Goal: Task Accomplishment & Management: Use online tool/utility

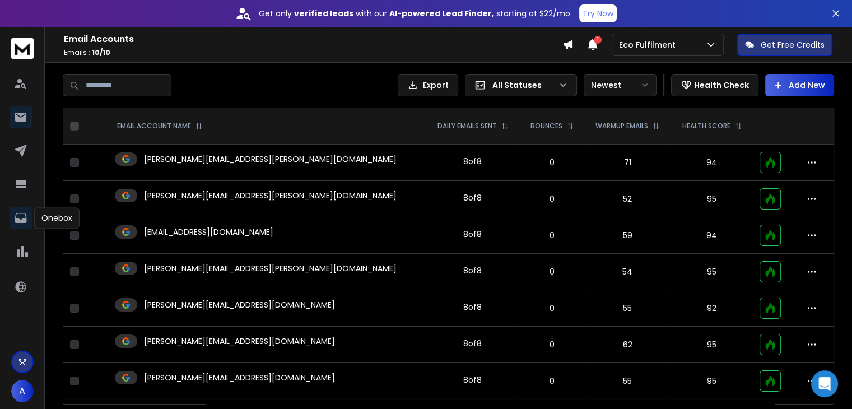
click at [21, 220] on icon at bounding box center [21, 218] width 12 height 10
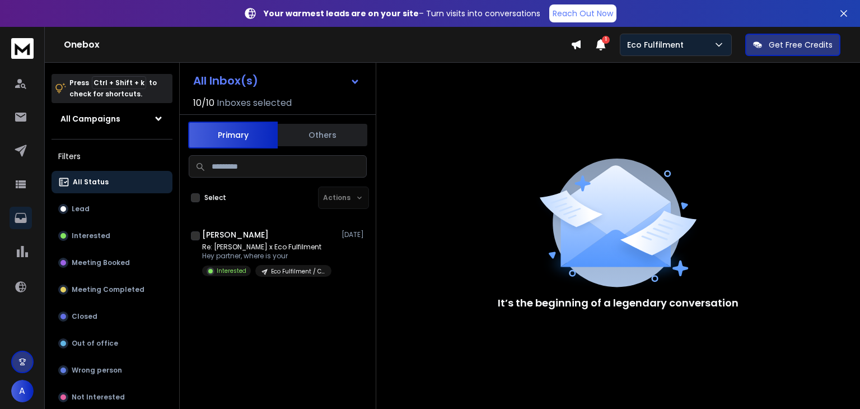
click at [665, 45] on p "Eco Fulfilment" at bounding box center [657, 44] width 61 height 11
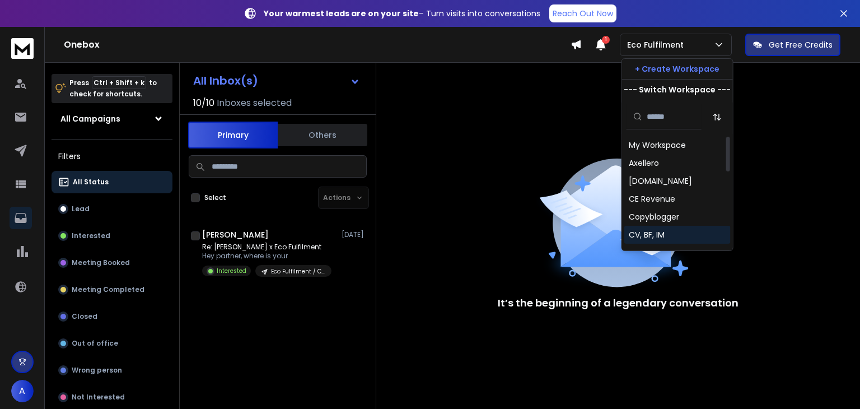
click at [667, 238] on div "CV, BF, IM" at bounding box center [678, 235] width 106 height 18
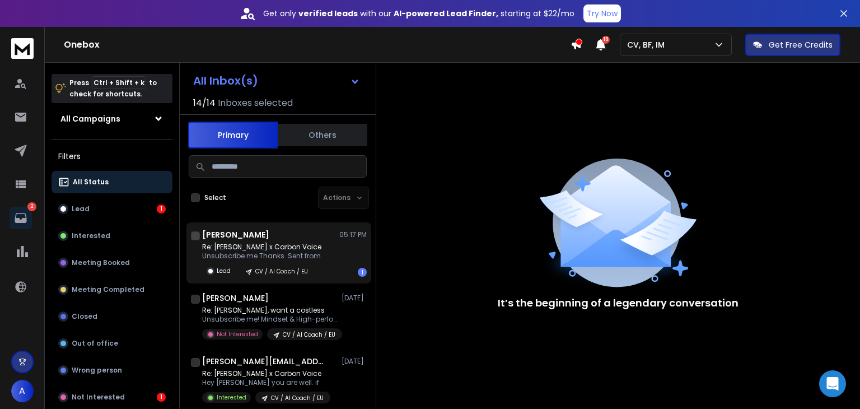
click at [334, 245] on div "Re: Janeena x Carbon Voice Unsubscribe me Thanks. Sent from Lead CV / AI Coach …" at bounding box center [284, 260] width 165 height 34
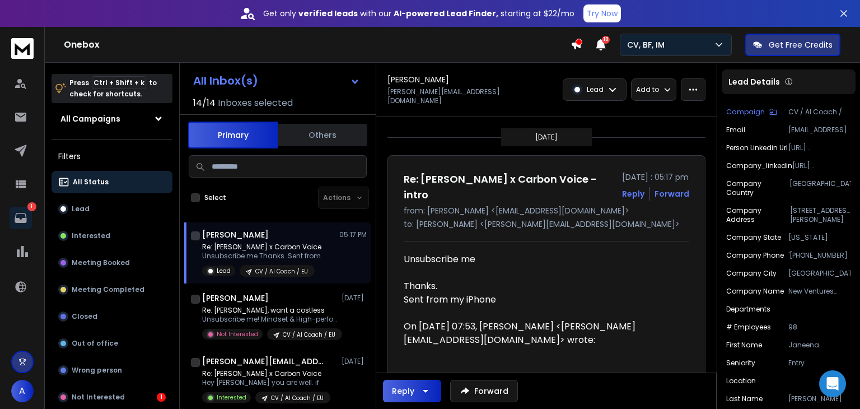
click at [661, 41] on p "CV, BF, IM" at bounding box center [648, 44] width 42 height 11
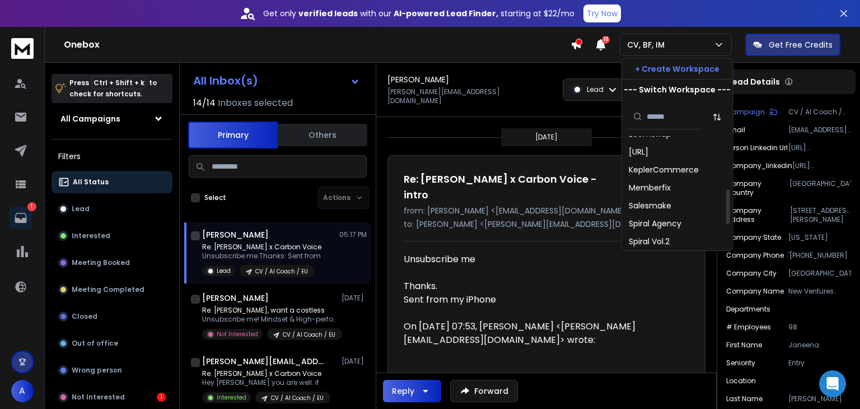
scroll to position [170, 0]
drag, startPoint x: 728, startPoint y: 150, endPoint x: 724, endPoint y: 202, distance: 52.8
click at [726, 202] on div at bounding box center [728, 206] width 4 height 35
click at [668, 202] on div "Salesmake" at bounding box center [650, 207] width 43 height 11
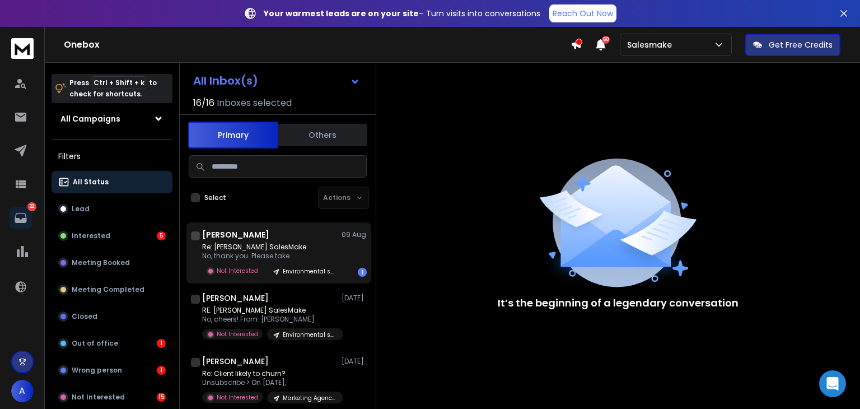
click at [342, 244] on div "Re: Christine x SalesMake No, thank you. Please take Not Interested Environment…" at bounding box center [284, 260] width 165 height 34
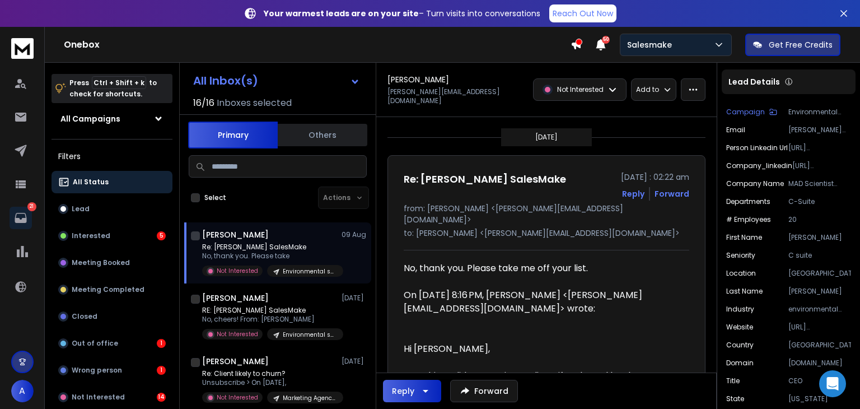
click at [670, 43] on p "Salesmake" at bounding box center [651, 44] width 49 height 11
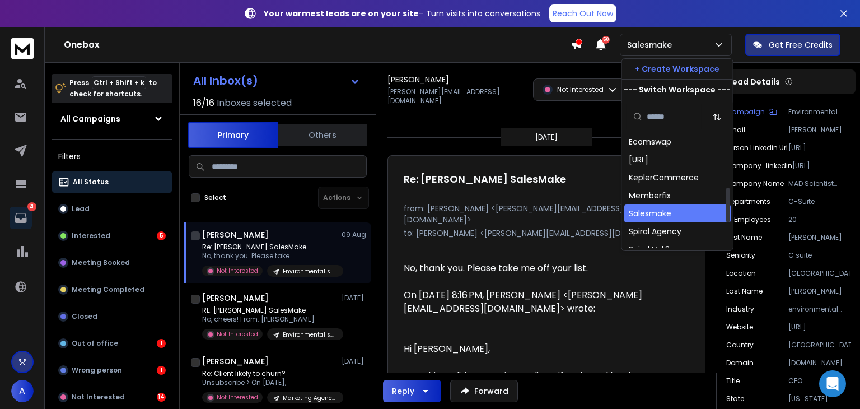
scroll to position [246, 0]
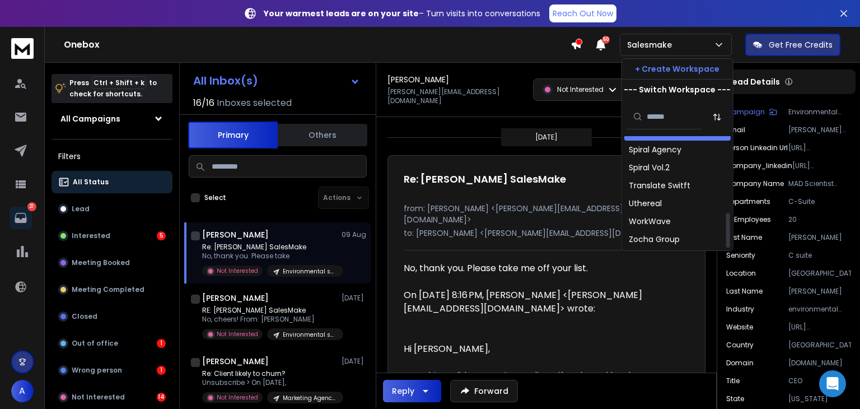
click at [726, 236] on div at bounding box center [728, 230] width 4 height 35
click at [683, 222] on div "WorkWave" at bounding box center [678, 221] width 106 height 18
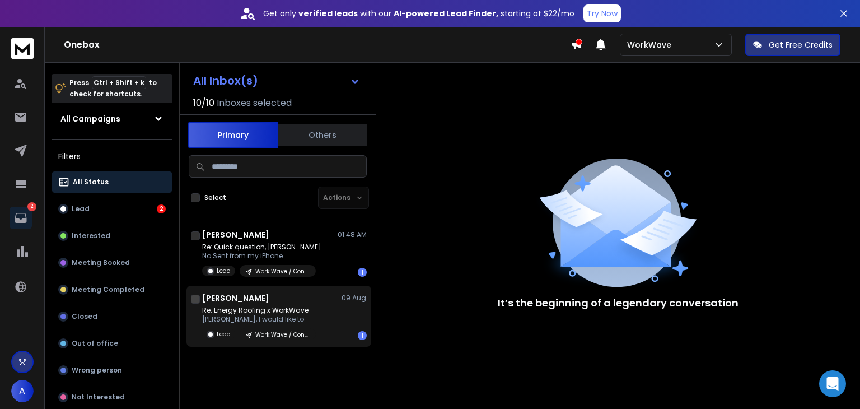
click at [328, 317] on div "Re: Energy Roofing x WorkWave [PERSON_NAME], I would like to Lead Work Wave / C…" at bounding box center [284, 323] width 165 height 34
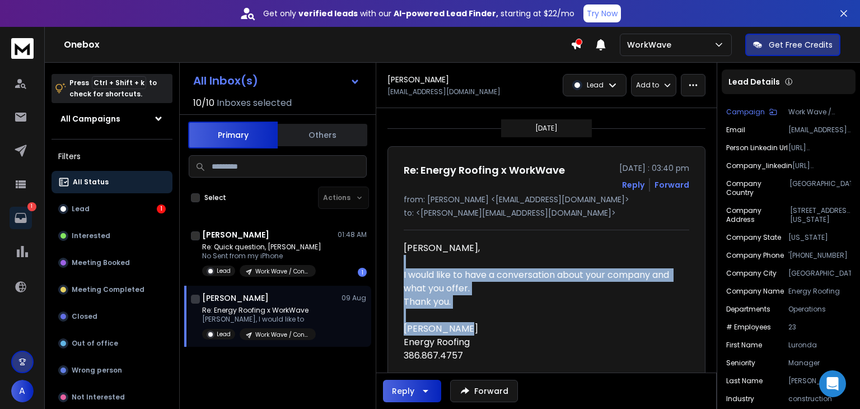
drag, startPoint x: 511, startPoint y: 257, endPoint x: 569, endPoint y: 328, distance: 91.5
click at [569, 328] on div "[PERSON_NAME], I would like to have a conversation about your company and what …" at bounding box center [542, 301] width 277 height 121
click at [569, 328] on div "[PERSON_NAME]" at bounding box center [542, 328] width 277 height 13
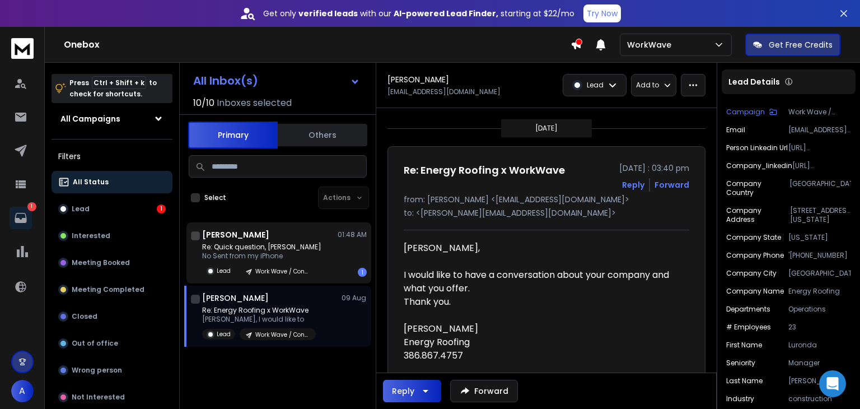
click at [356, 244] on div "Re: Quick question, [PERSON_NAME] No Sent from my iPhone Lead Work Wave / Const…" at bounding box center [284, 260] width 165 height 34
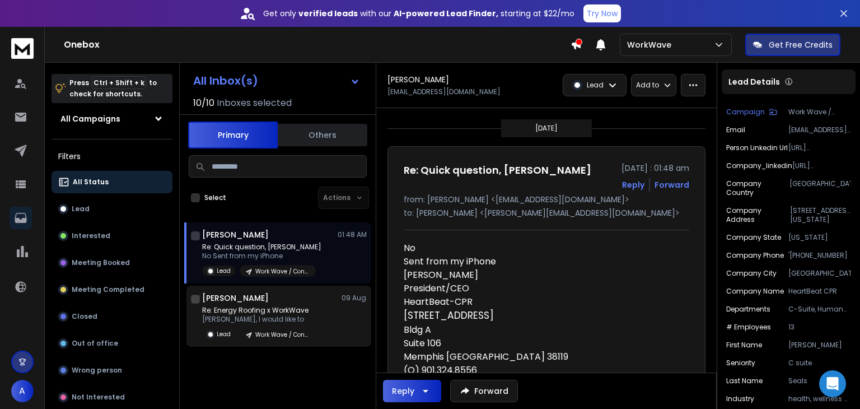
click at [346, 316] on div "Re: Energy Roofing x WorkWave Tyler, I would like to Lead Work Wave / Construct…" at bounding box center [284, 323] width 165 height 34
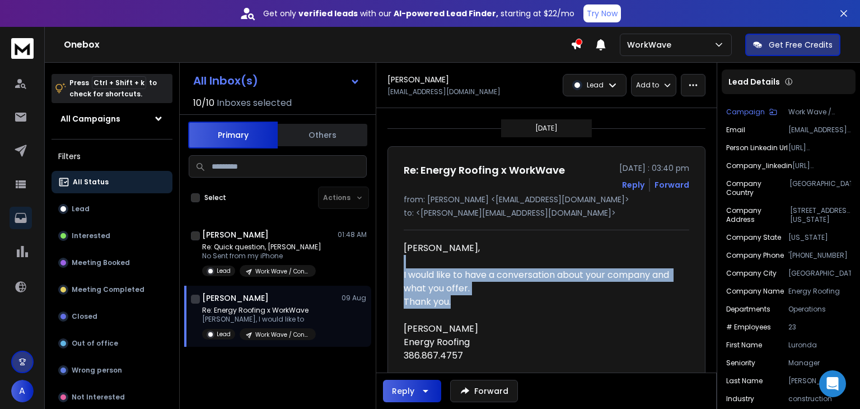
drag, startPoint x: 509, startPoint y: 268, endPoint x: 523, endPoint y: 296, distance: 30.8
click at [523, 296] on div "Tyler, I would like to have a conversation about your company and what you offe…" at bounding box center [542, 301] width 277 height 121
click at [523, 296] on div "Thank you." at bounding box center [542, 301] width 277 height 13
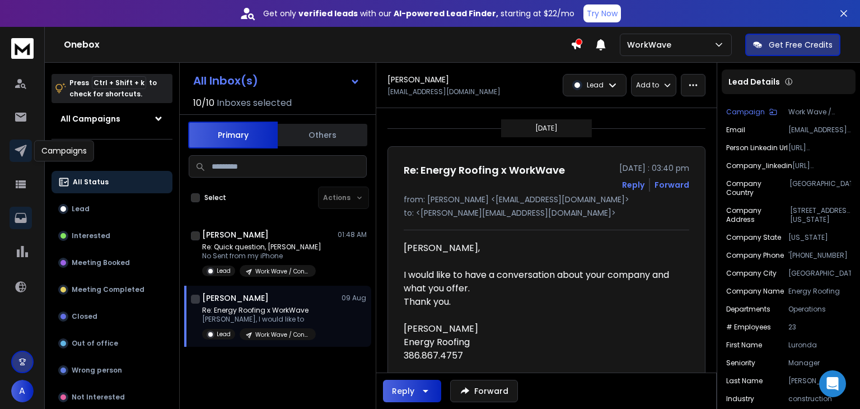
click at [27, 152] on link at bounding box center [21, 150] width 22 height 22
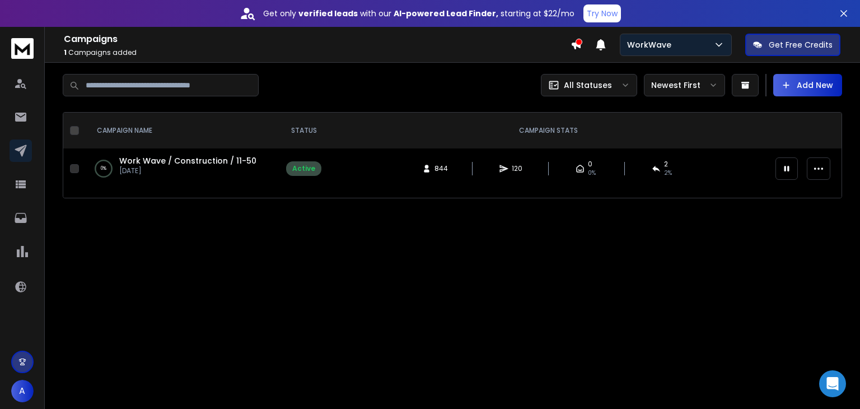
click at [660, 50] on button "WorkWave" at bounding box center [676, 45] width 112 height 22
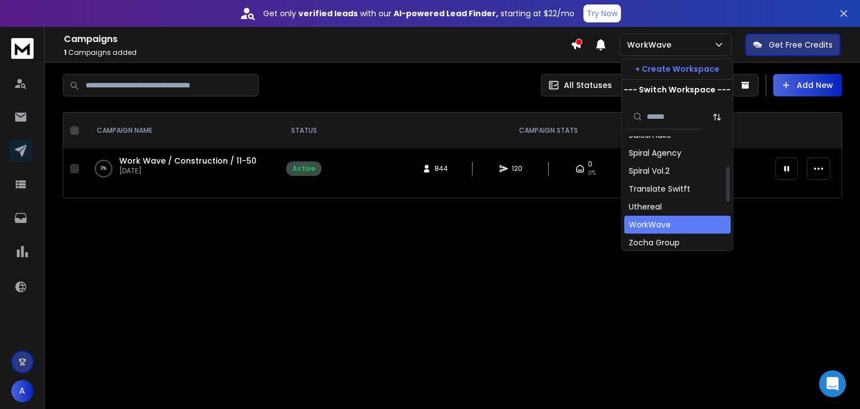
scroll to position [246, 0]
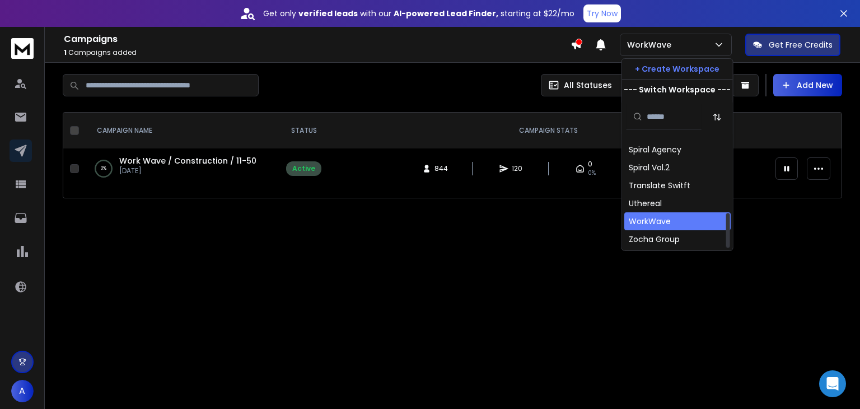
drag, startPoint x: 728, startPoint y: 149, endPoint x: 726, endPoint y: 259, distance: 110.4
click at [726, 248] on div at bounding box center [728, 230] width 4 height 35
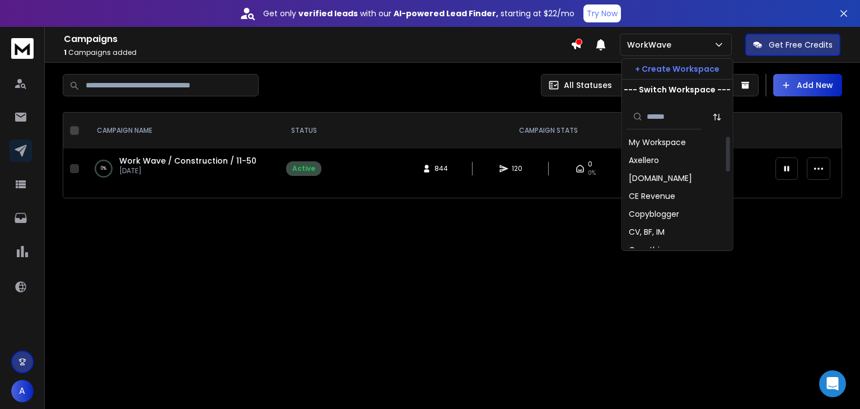
scroll to position [0, 0]
drag, startPoint x: 726, startPoint y: 228, endPoint x: 719, endPoint y: 136, distance: 92.1
click at [726, 137] on div at bounding box center [728, 154] width 4 height 35
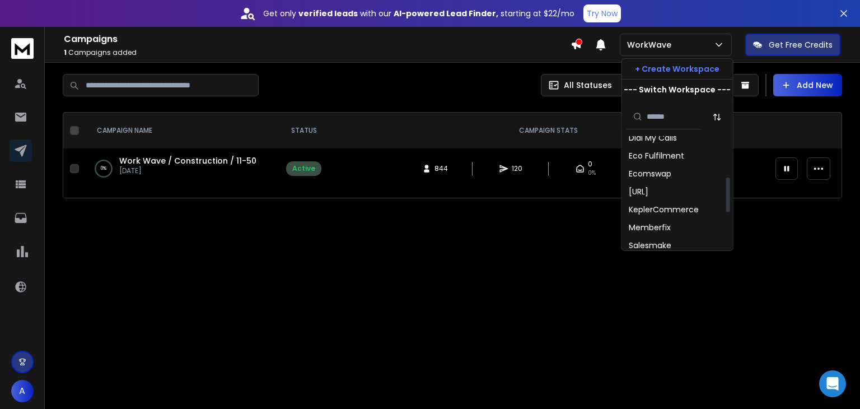
scroll to position [132, 0]
drag, startPoint x: 727, startPoint y: 162, endPoint x: 738, endPoint y: 202, distance: 41.3
click at [730, 203] on div at bounding box center [728, 195] width 4 height 35
click at [693, 157] on div "Eco Fulfilment" at bounding box center [678, 157] width 106 height 18
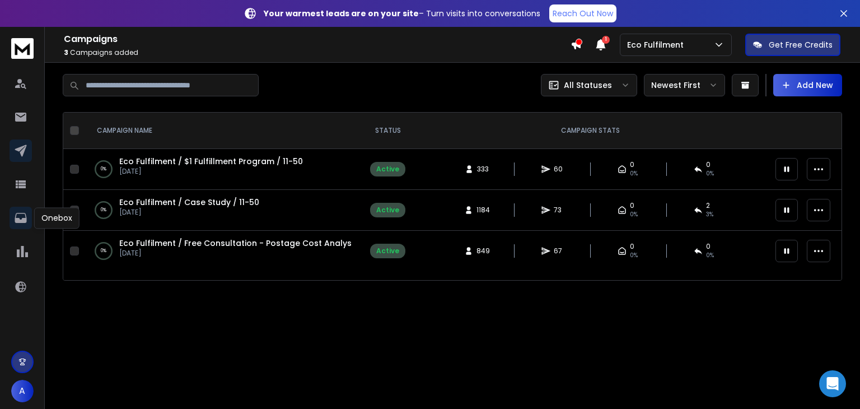
click at [22, 213] on icon at bounding box center [21, 218] width 12 height 10
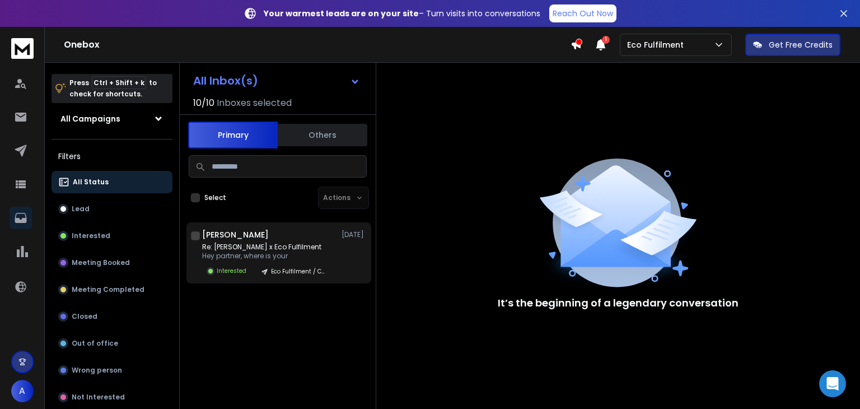
click at [296, 254] on p "Hey partner, where is your" at bounding box center [266, 255] width 129 height 9
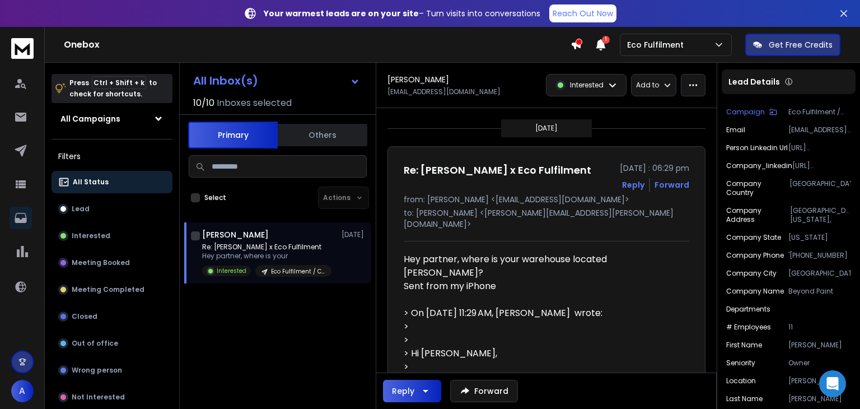
drag, startPoint x: 499, startPoint y: 250, endPoint x: 616, endPoint y: 301, distance: 126.9
